Goal: Task Accomplishment & Management: Manage account settings

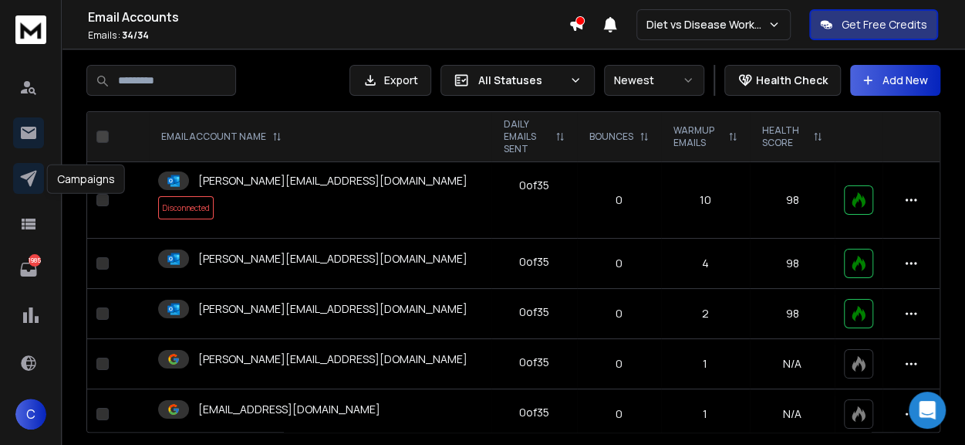
click at [26, 178] on icon at bounding box center [28, 178] width 16 height 16
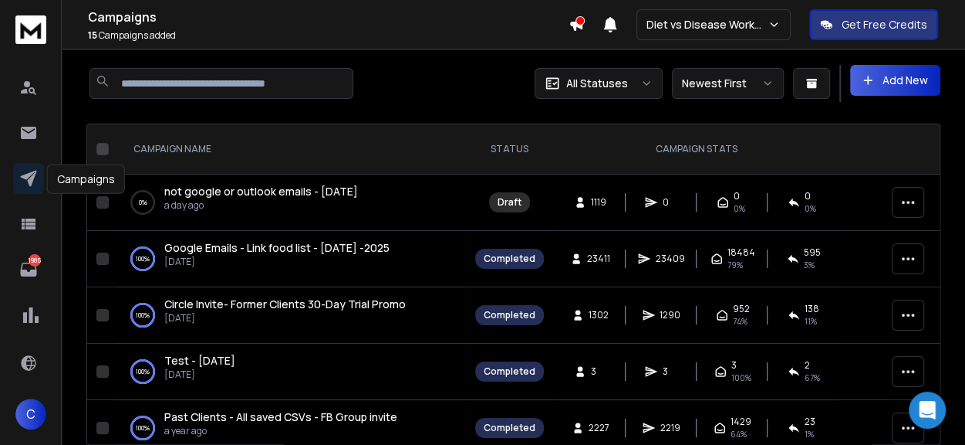
click at [227, 246] on span "Google Emails - Link food list - [DATE] -2025" at bounding box center [276, 247] width 225 height 15
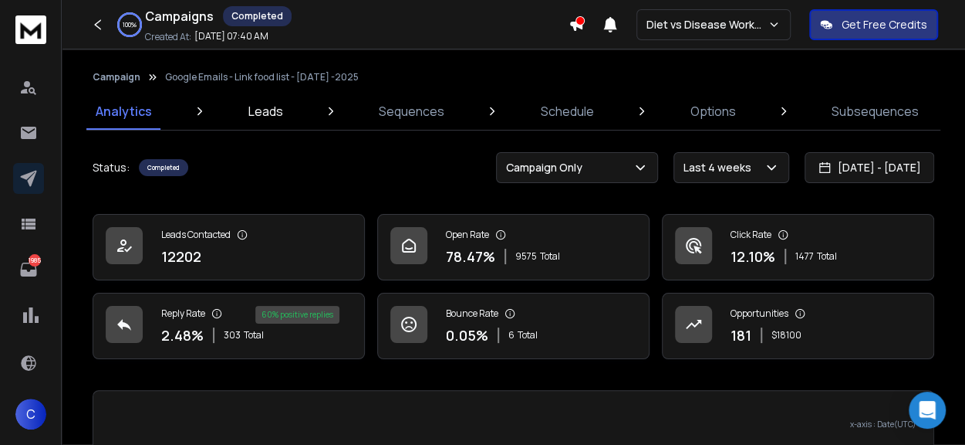
click at [243, 114] on link "Leads" at bounding box center [265, 111] width 53 height 37
click at [253, 111] on p "Leads" at bounding box center [266, 111] width 35 height 19
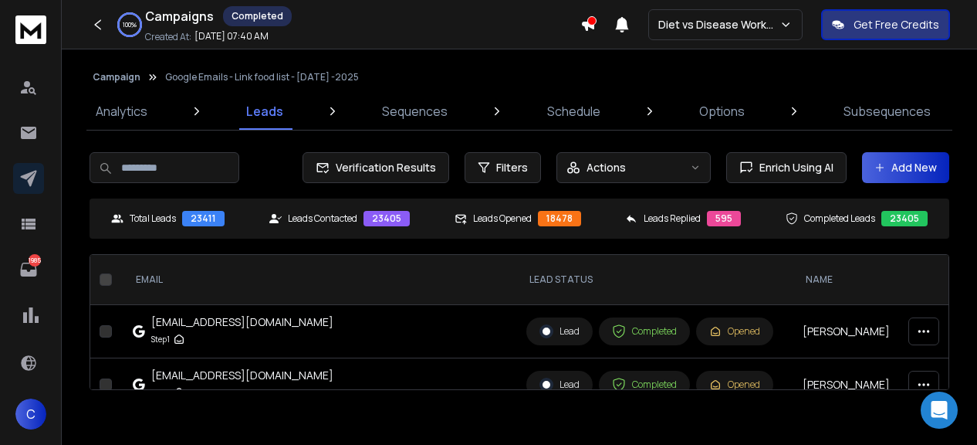
click at [882, 169] on icon at bounding box center [879, 167] width 11 height 11
click at [898, 157] on button "Add New" at bounding box center [905, 167] width 87 height 31
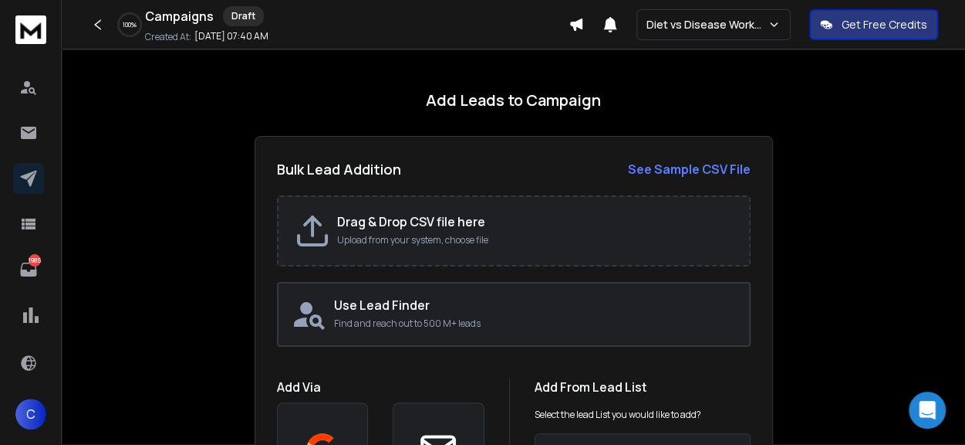
click at [421, 223] on h2 "Drag & Drop CSV file here" at bounding box center [535, 221] width 397 height 19
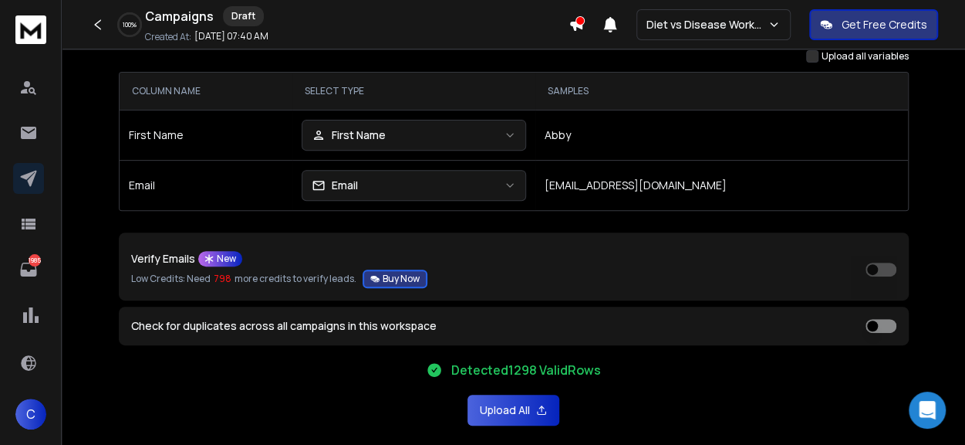
scroll to position [225, 0]
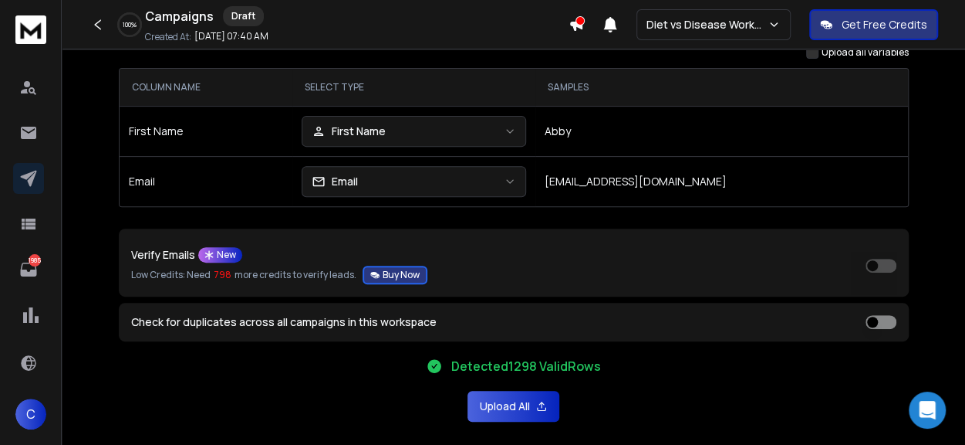
drag, startPoint x: 477, startPoint y: 195, endPoint x: 889, endPoint y: 315, distance: 429.1
click at [889, 315] on button "Check for duplicates across all campaigns in this workspace" at bounding box center [881, 322] width 31 height 14
click at [489, 391] on button "Upload All" at bounding box center [514, 406] width 92 height 31
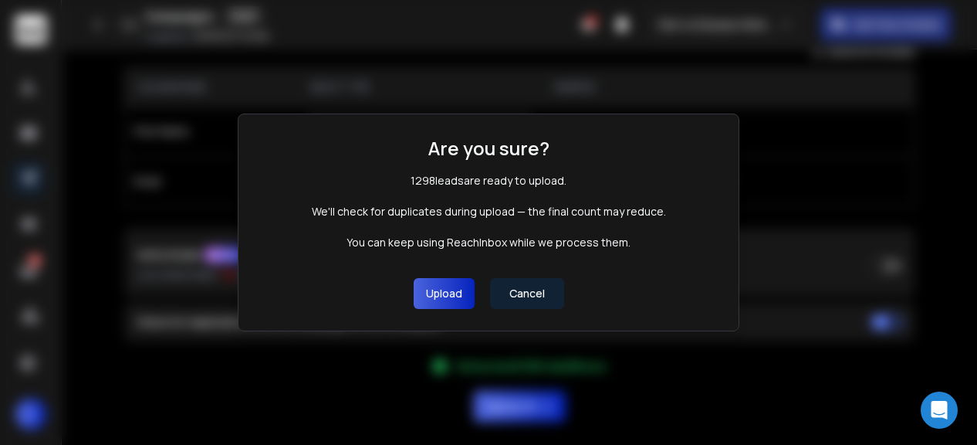
click at [458, 296] on button "Upload" at bounding box center [444, 293] width 61 height 31
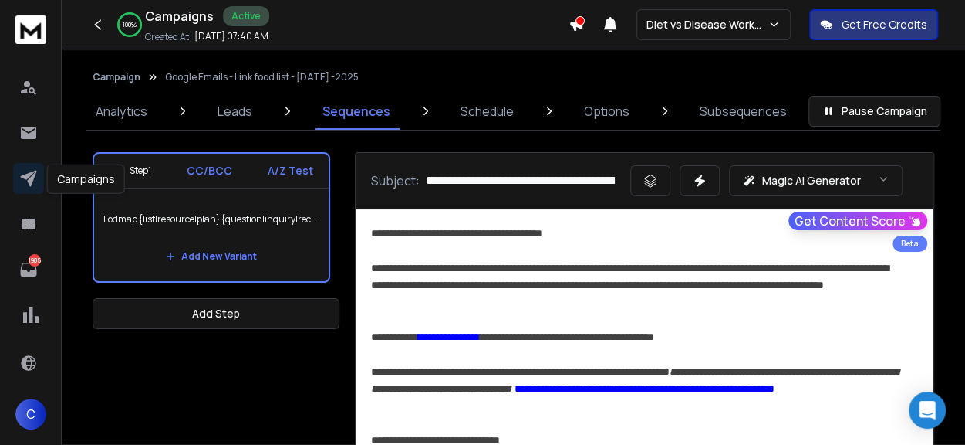
click at [16, 180] on link at bounding box center [28, 178] width 31 height 31
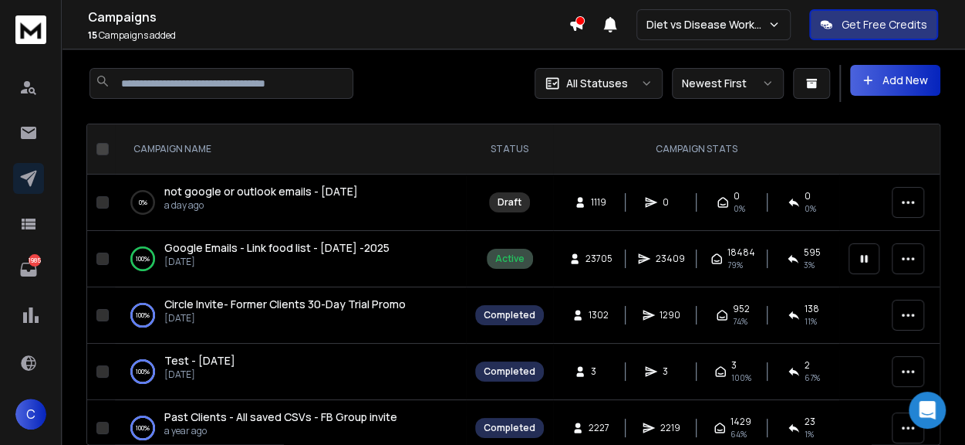
click at [161, 188] on div "0 % not google or outlook emails - Sept 11 a day ago" at bounding box center [290, 202] width 320 height 37
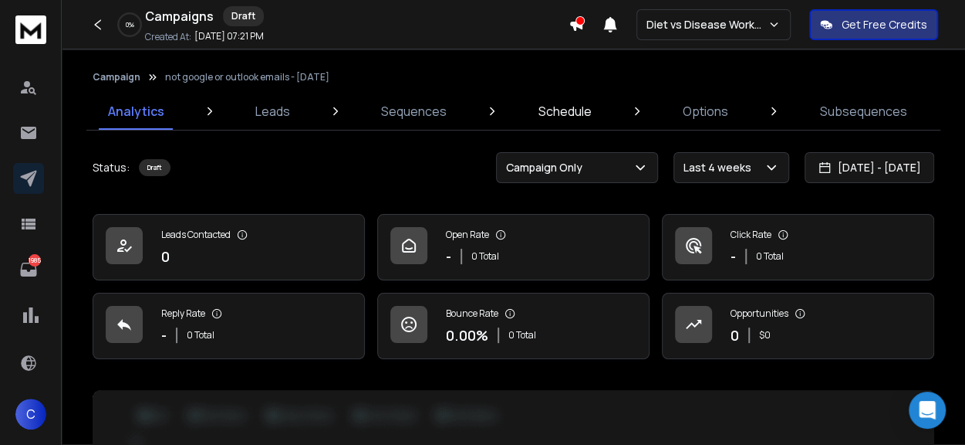
click at [563, 116] on p "Schedule" at bounding box center [565, 111] width 53 height 19
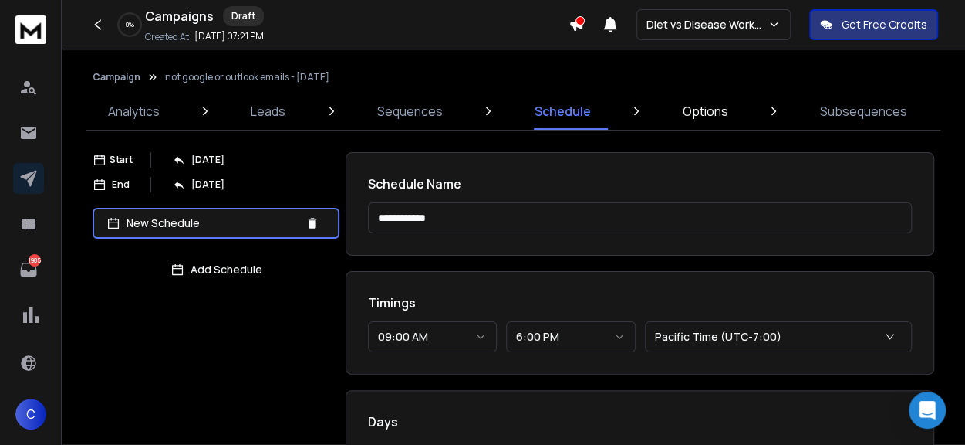
click at [677, 107] on link "Options" at bounding box center [706, 111] width 64 height 37
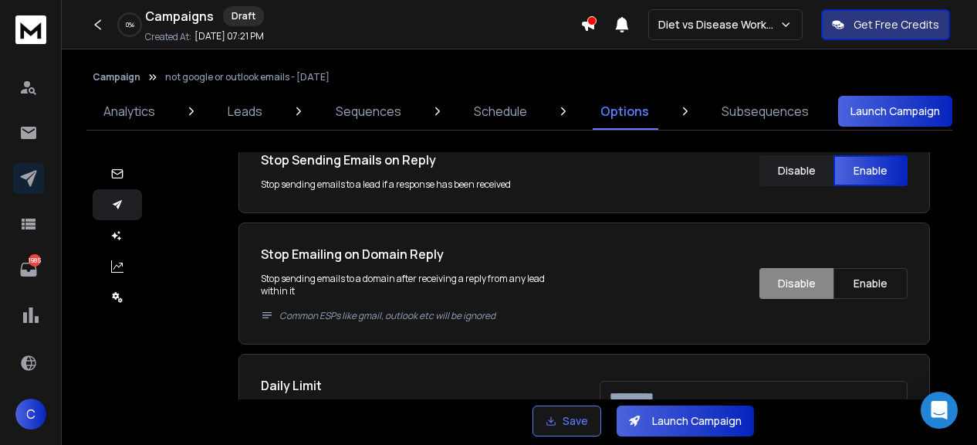
scroll to position [332, 0]
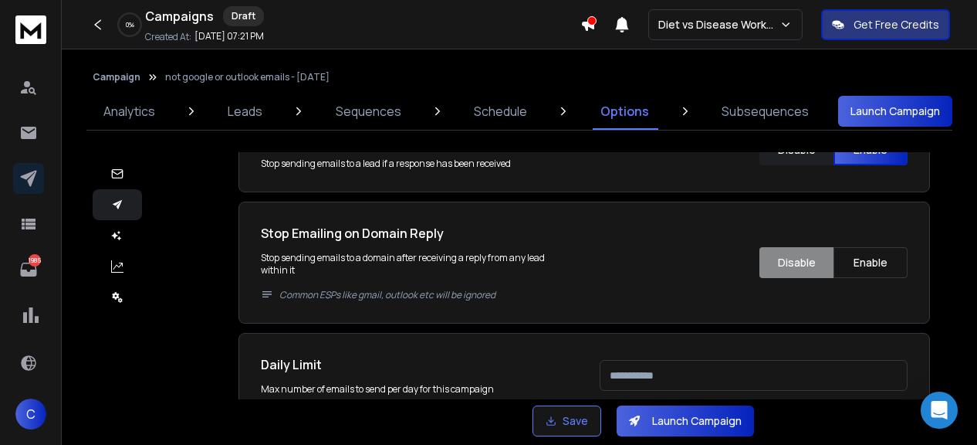
click at [668, 412] on button "Launch Campaign" at bounding box center [685, 420] width 137 height 31
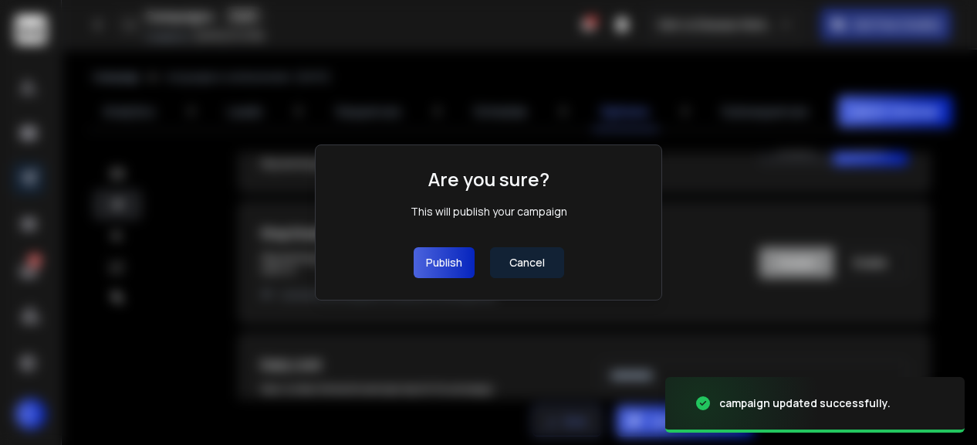
click at [427, 257] on button "Publish" at bounding box center [444, 262] width 61 height 31
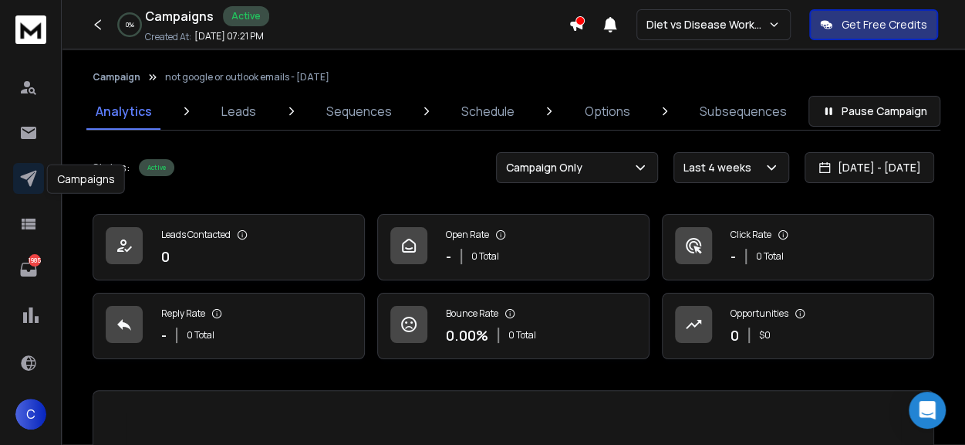
click at [17, 167] on link at bounding box center [28, 178] width 31 height 31
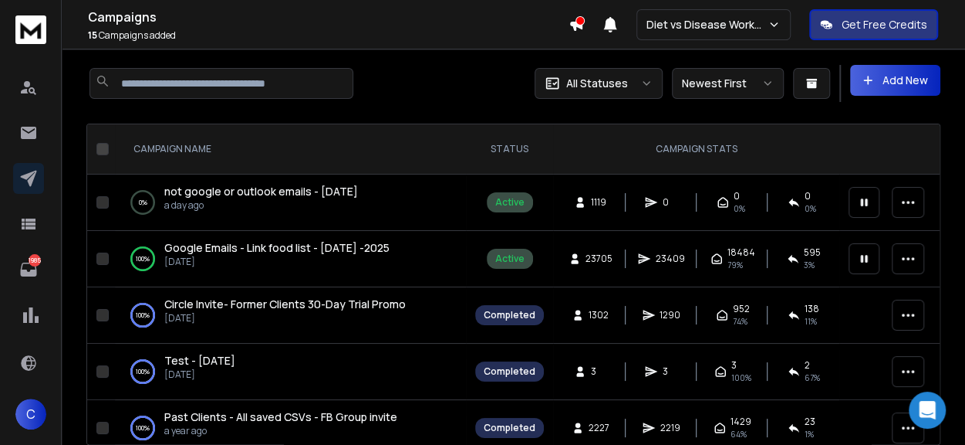
click at [182, 200] on p "a day ago" at bounding box center [261, 205] width 194 height 12
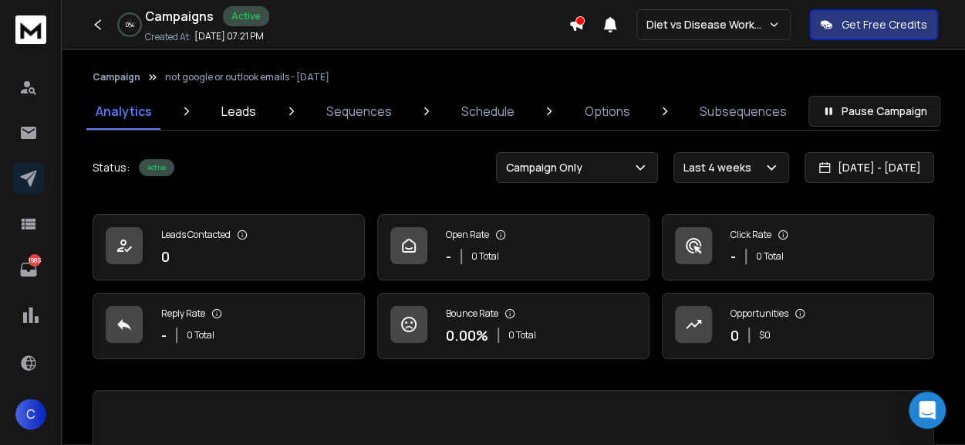
click at [227, 109] on p "Leads" at bounding box center [238, 111] width 35 height 19
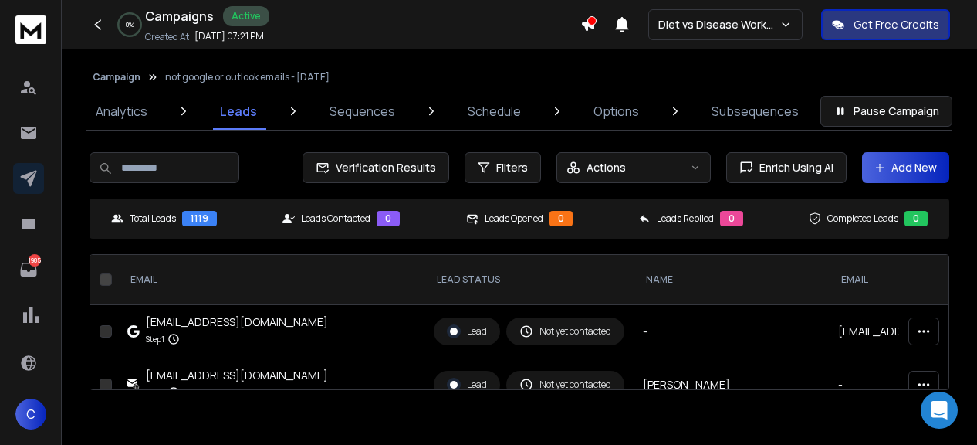
click at [869, 157] on button "Add New" at bounding box center [905, 167] width 87 height 31
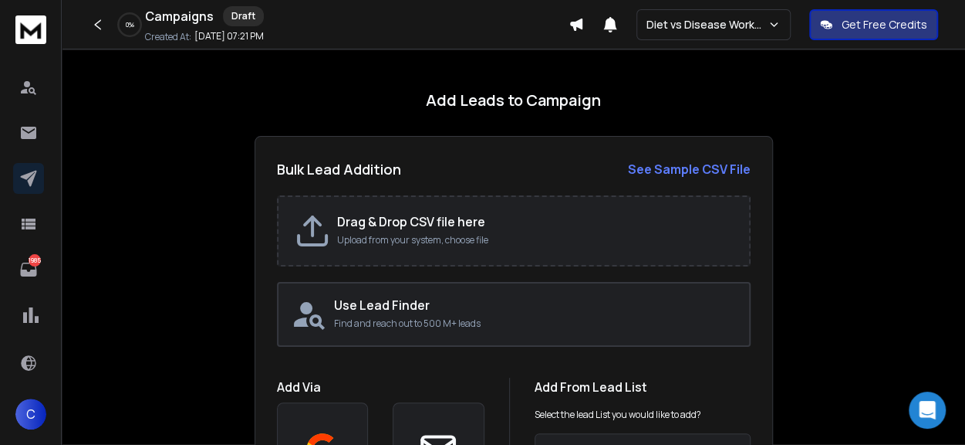
click at [492, 232] on div "Drag & Drop CSV file here Upload from your system, choose file" at bounding box center [535, 230] width 397 height 37
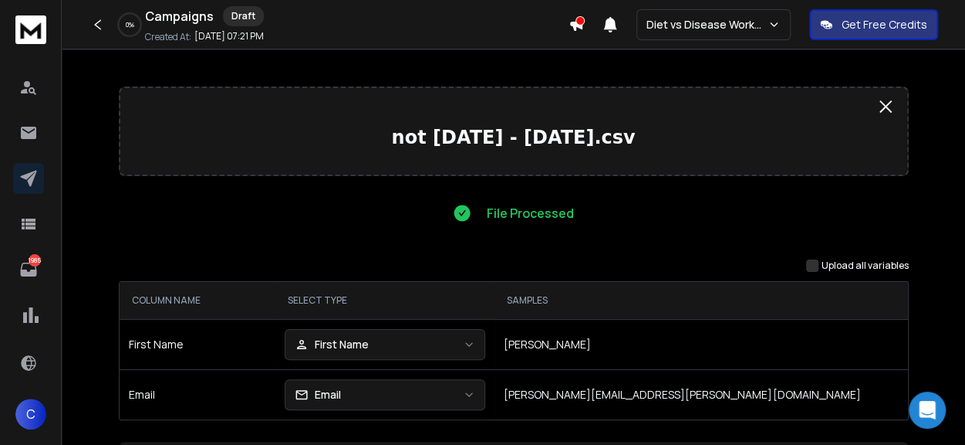
scroll to position [225, 0]
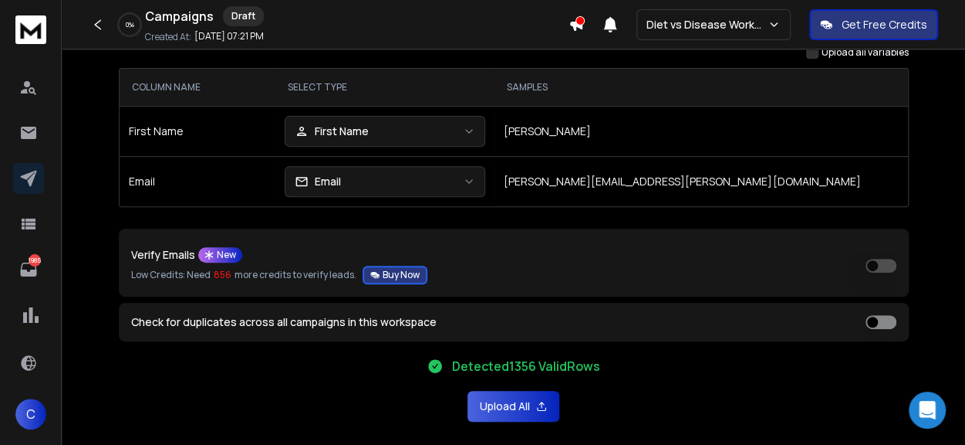
click at [503, 380] on div "not [DATE] - [DATE].csv File Processed Upload all variables COLUMN NAME SELECT …" at bounding box center [514, 159] width 790 height 573
click at [482, 400] on button "Upload All" at bounding box center [514, 406] width 92 height 31
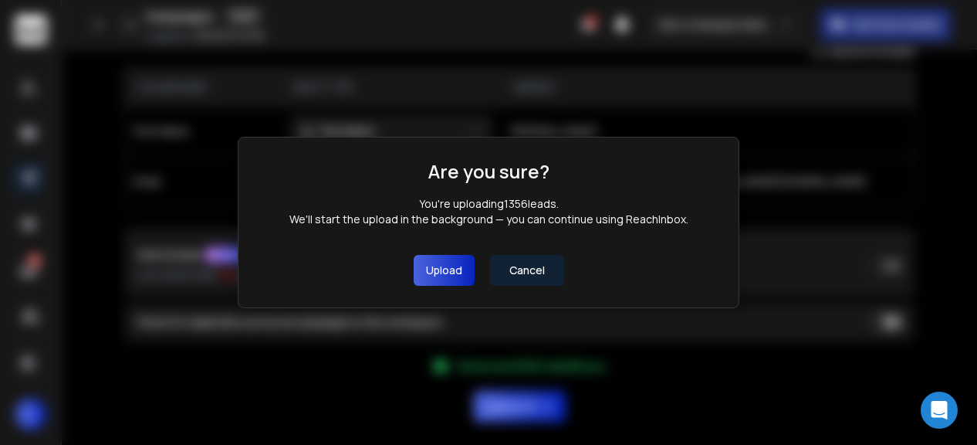
click at [450, 258] on button "Upload" at bounding box center [444, 270] width 61 height 31
